Goal: Find specific page/section: Find specific page/section

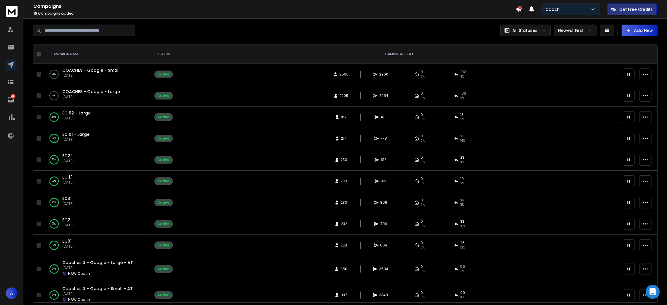
click at [569, 8] on div "Coach" at bounding box center [570, 9] width 51 height 6
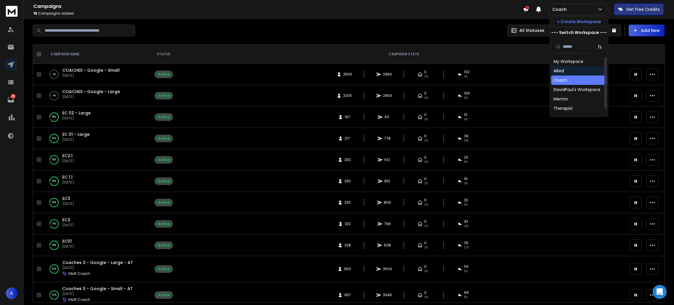
click at [565, 71] on div "Allied" at bounding box center [579, 70] width 56 height 9
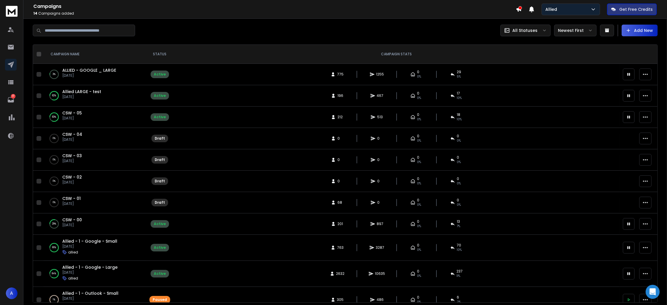
click at [572, 4] on button "Allied" at bounding box center [570, 10] width 58 height 12
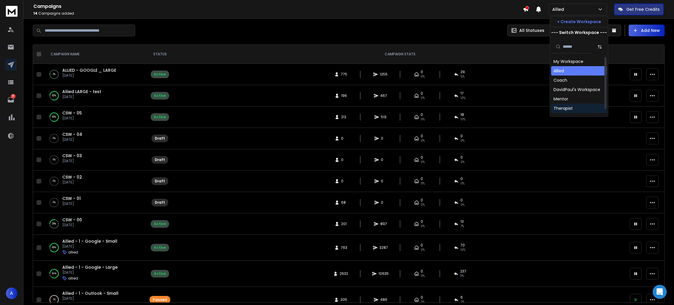
click at [575, 105] on div "Therapist" at bounding box center [579, 107] width 56 height 9
